Goal: Task Accomplishment & Management: Use online tool/utility

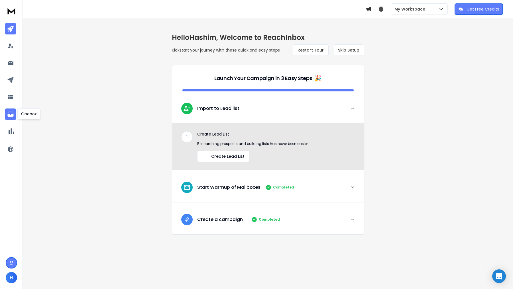
click at [10, 114] on icon at bounding box center [10, 114] width 7 height 7
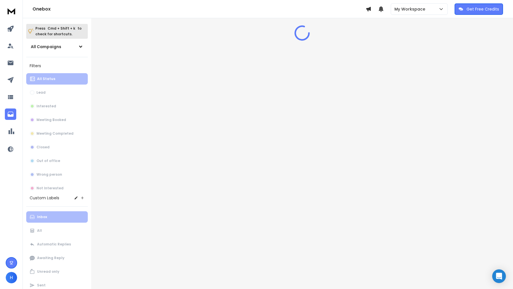
click at [53, 105] on div "All Status Lead Interested Meeting Booked Meeting Completed Closed Out of offic…" at bounding box center [57, 133] width 62 height 121
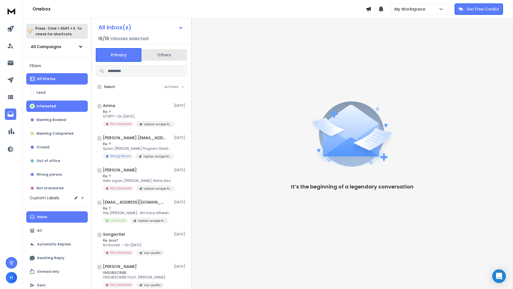
click at [64, 109] on button "Interested" at bounding box center [57, 106] width 62 height 11
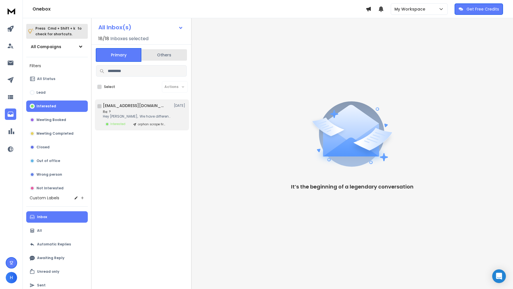
click at [157, 105] on div "[EMAIL_ADDRESS][DOMAIN_NAME] [DATE]" at bounding box center [145, 106] width 84 height 6
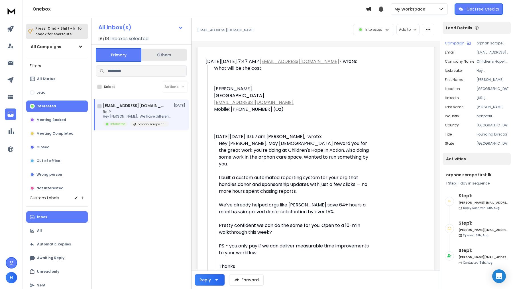
scroll to position [147, 0]
drag, startPoint x: 218, startPoint y: 157, endPoint x: 276, endPoint y: 156, distance: 57.6
click at [276, 156] on blockquote "Hey [PERSON_NAME]. May [DEMOGRAPHIC_DATA] reward you for the great work you’re …" at bounding box center [294, 232] width 156 height 185
copy div "Children's Hope In Action."
